Goal: Navigation & Orientation: Find specific page/section

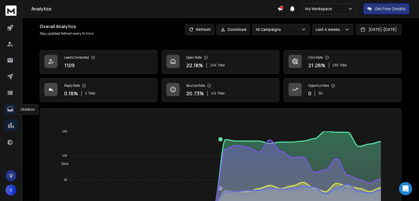
click at [12, 113] on link at bounding box center [10, 109] width 11 height 11
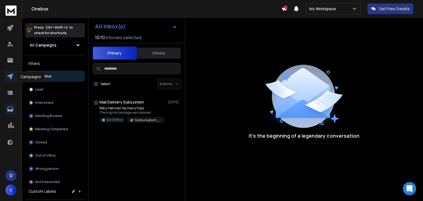
drag, startPoint x: 10, startPoint y: 83, endPoint x: 11, endPoint y: 77, distance: 5.3
click at [11, 77] on div at bounding box center [11, 77] width 13 height 13
click at [11, 77] on icon at bounding box center [10, 77] width 6 height 6
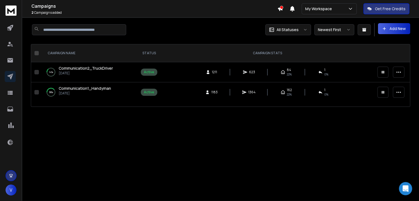
click at [197, 93] on div "1183 1364 162 22 % 1 0 %" at bounding box center [267, 92] width 207 height 9
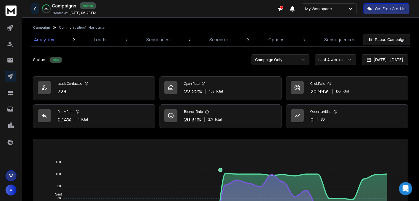
click at [36, 8] on icon at bounding box center [34, 8] width 5 height 5
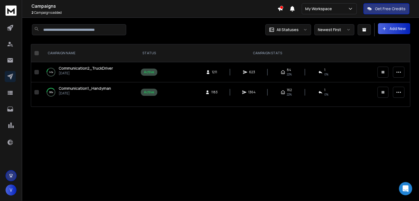
click at [96, 70] on span "Communication2_TruckDriver" at bounding box center [86, 68] width 54 height 5
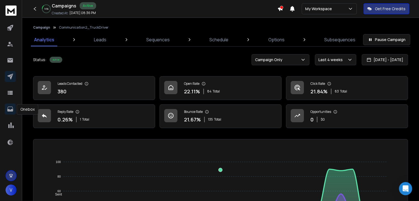
click at [10, 109] on icon at bounding box center [10, 109] width 7 height 7
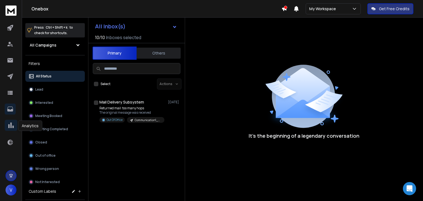
click at [11, 128] on icon at bounding box center [11, 125] width 8 height 8
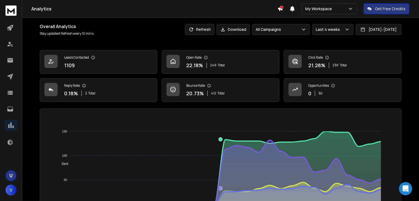
click at [141, 13] on div "Analytics My Workspace Get Free Credits" at bounding box center [209, 9] width 419 height 18
